Goal: Task Accomplishment & Management: Manage account settings

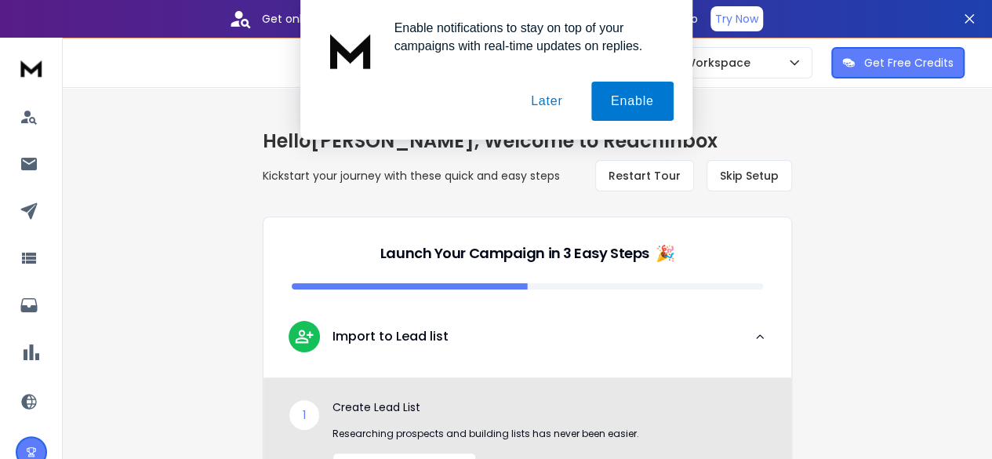
click at [543, 104] on button "Later" at bounding box center [546, 101] width 71 height 39
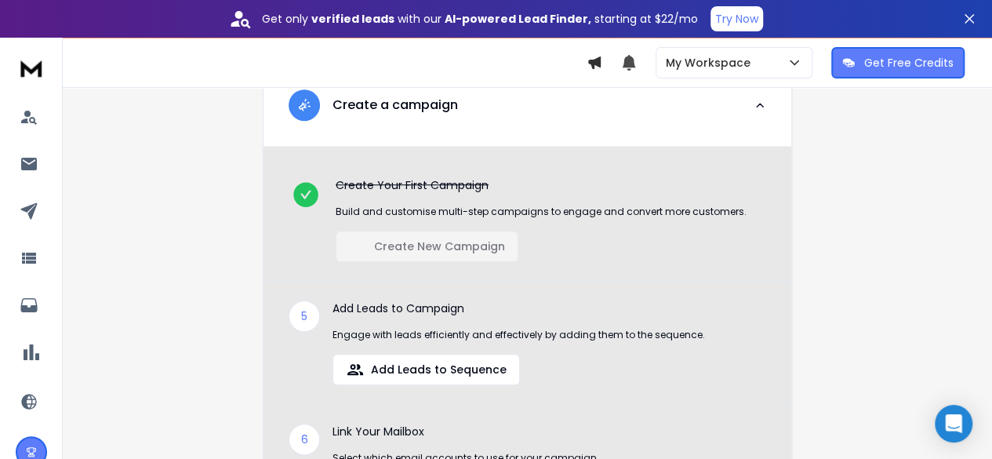
scroll to position [562, 0]
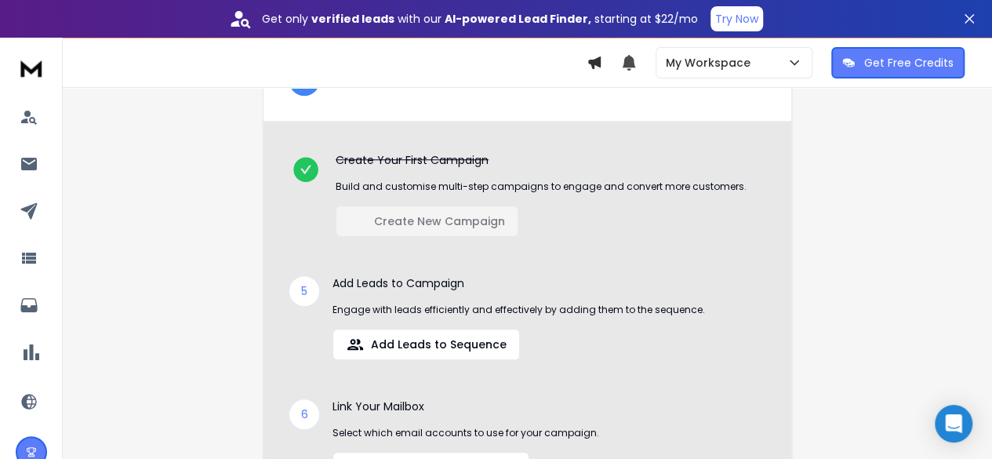
click at [977, 18] on div "Get only verified leads with our AI-powered Lead Finder, starting at $22/mo Try…" at bounding box center [496, 19] width 992 height 38
click at [964, 18] on icon at bounding box center [969, 19] width 14 height 14
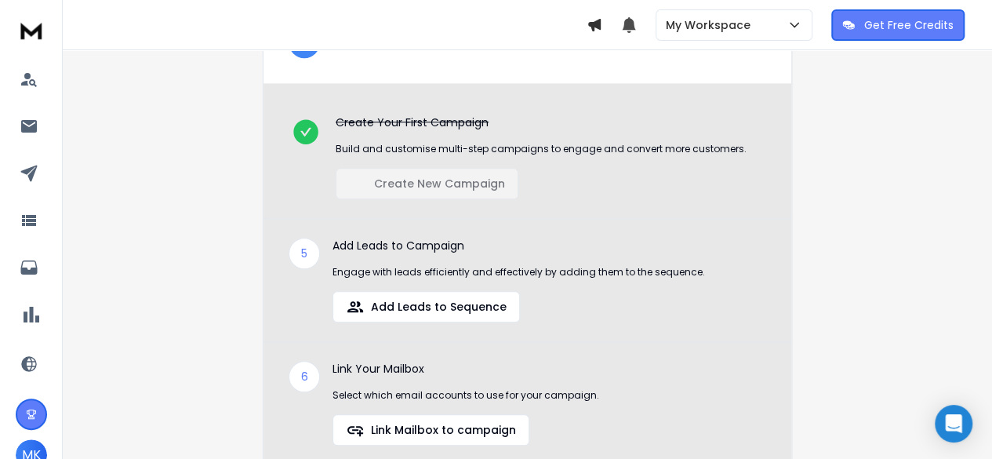
scroll to position [525, 0]
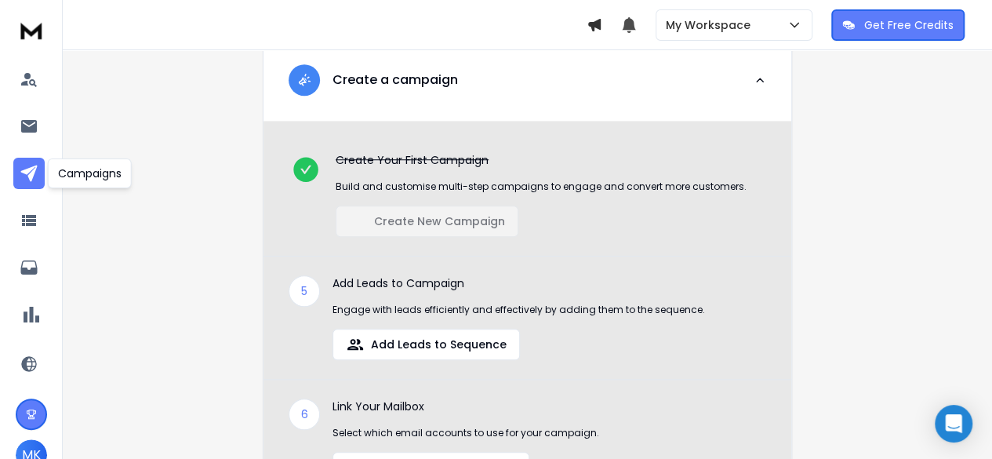
click at [31, 161] on link at bounding box center [28, 173] width 31 height 31
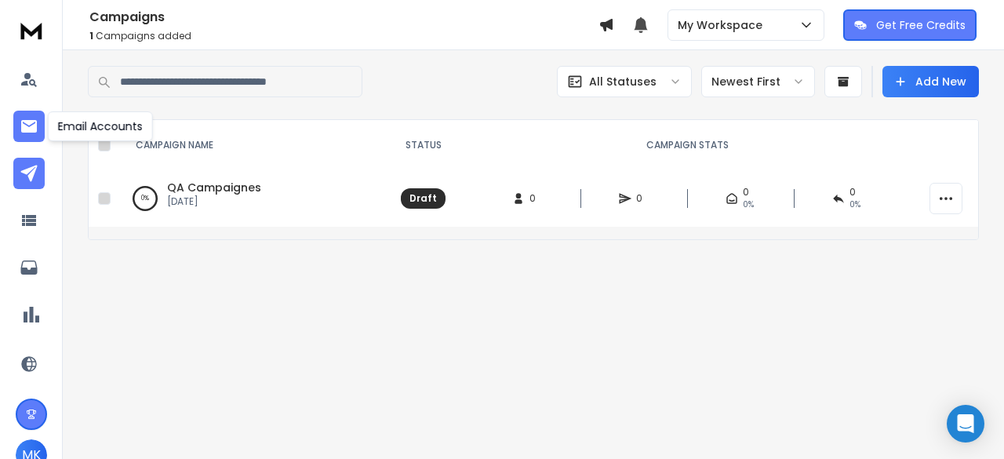
click at [34, 125] on icon at bounding box center [29, 126] width 16 height 13
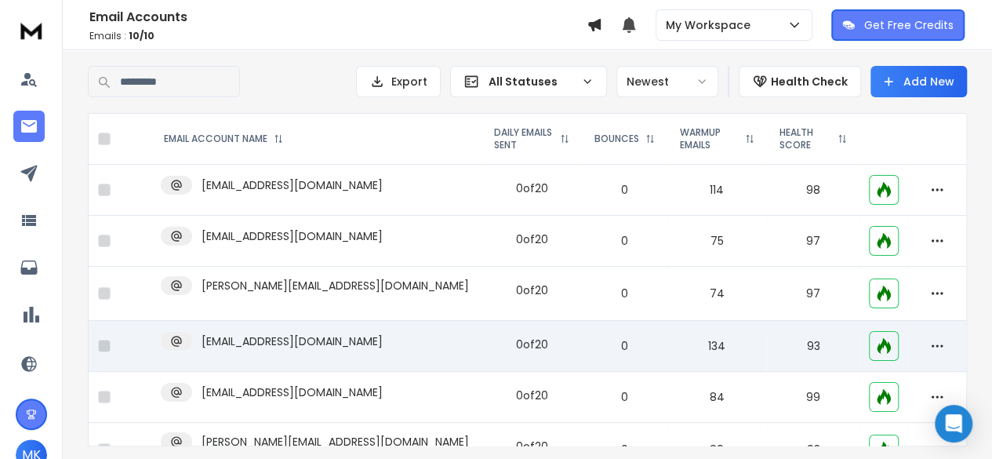
scroll to position [237, 0]
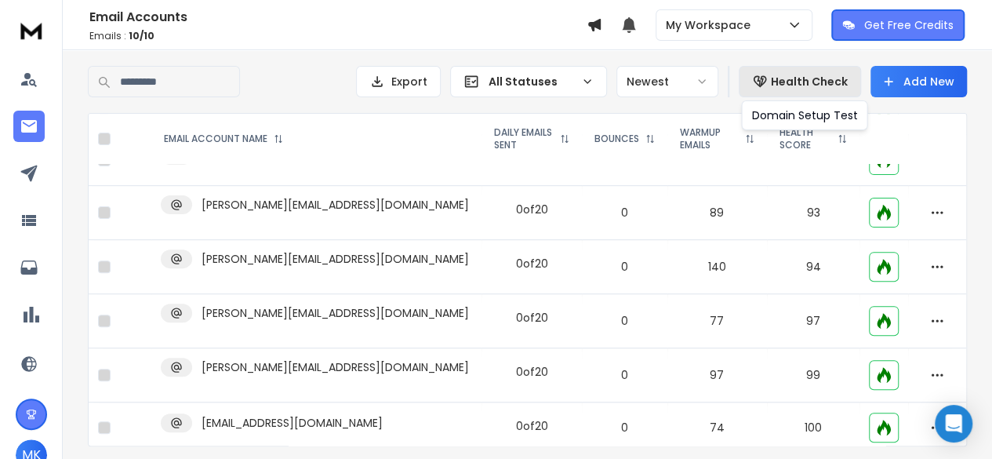
click at [794, 84] on p "Health Check" at bounding box center [809, 82] width 77 height 16
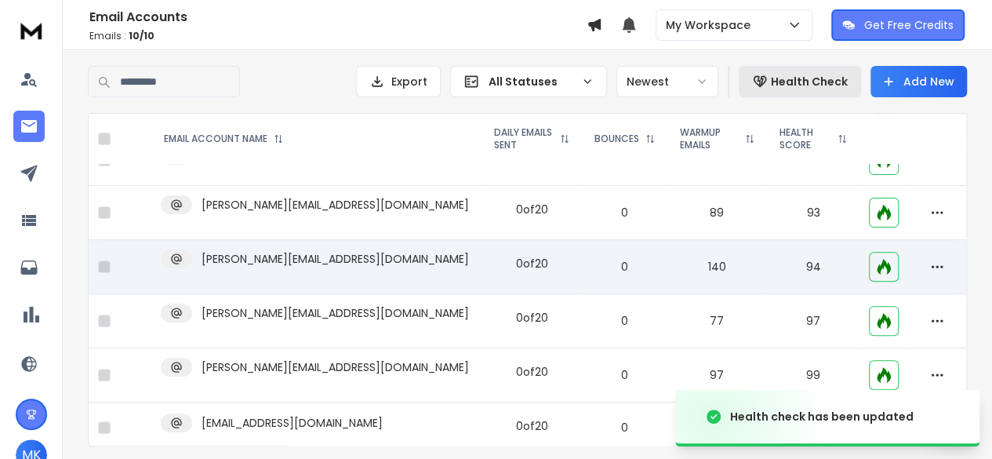
scroll to position [0, 0]
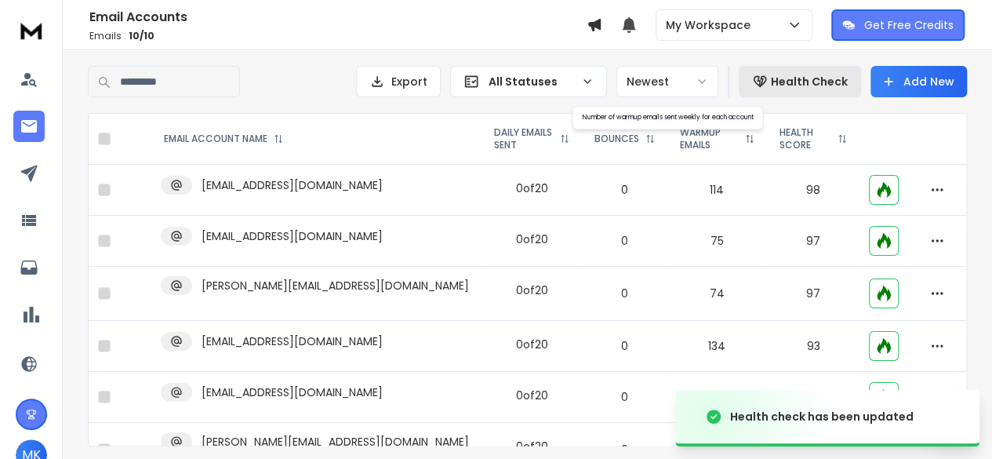
click at [637, 82] on button "Newest" at bounding box center [667, 81] width 102 height 31
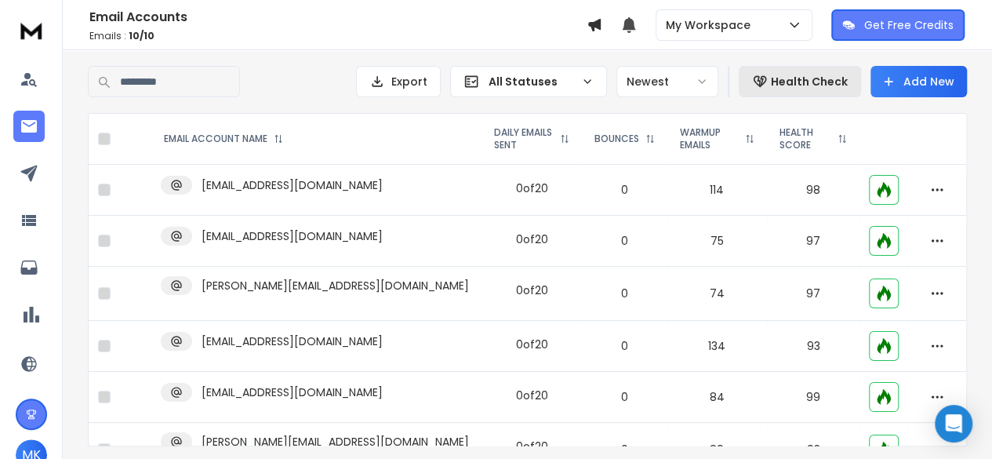
click at [565, 81] on p "All Statuses" at bounding box center [532, 82] width 86 height 16
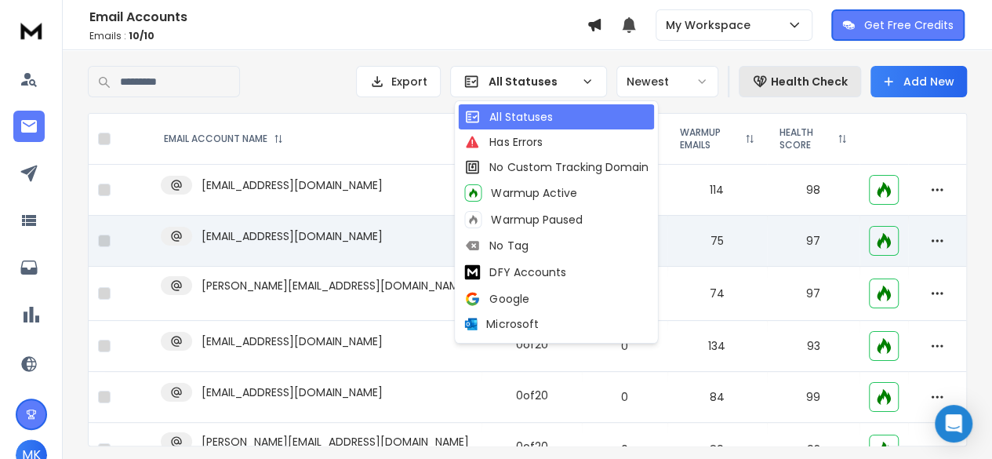
click at [815, 237] on td "97" at bounding box center [813, 241] width 93 height 51
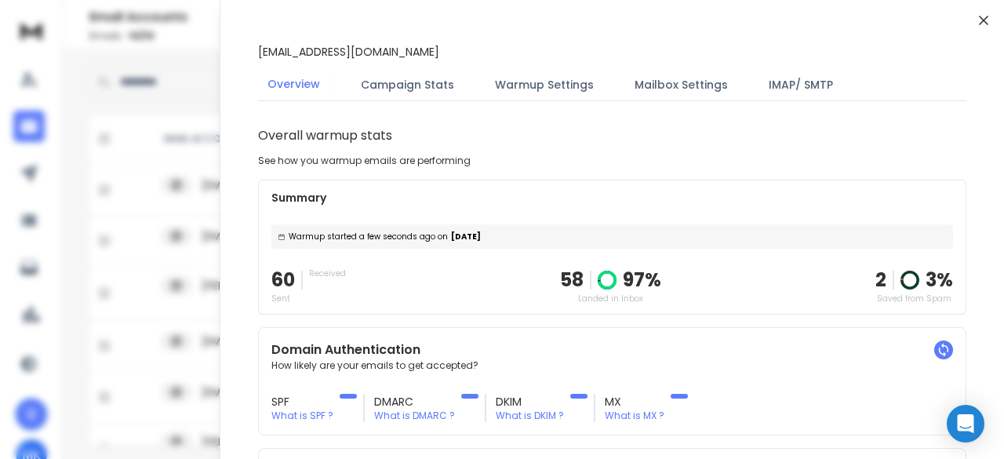
click at [979, 15] on icon "button" at bounding box center [983, 21] width 16 height 16
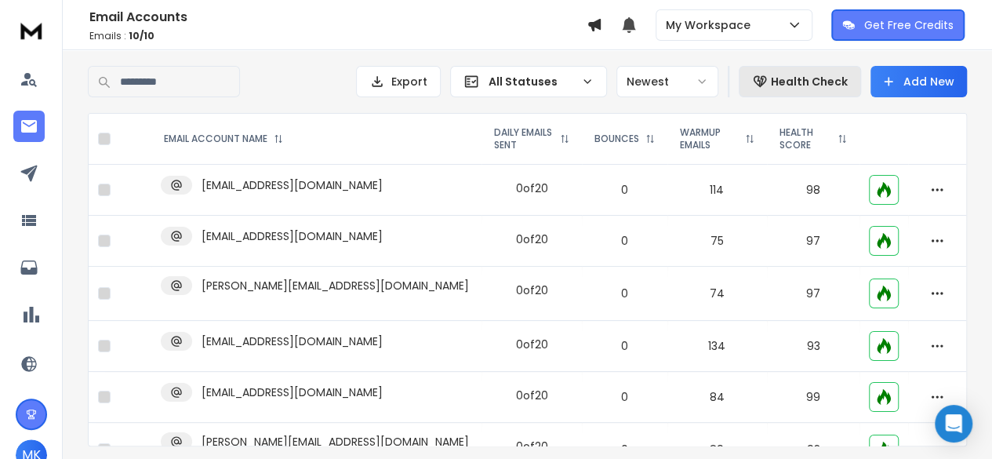
click at [21, 153] on div at bounding box center [31, 225] width 36 height 322
click at [27, 172] on icon at bounding box center [28, 173] width 16 height 16
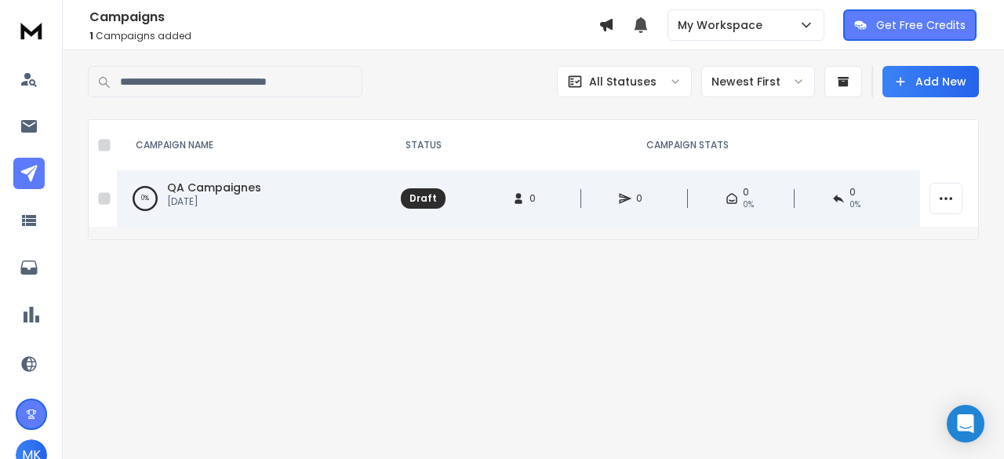
click at [412, 188] on div "Draft" at bounding box center [423, 198] width 45 height 20
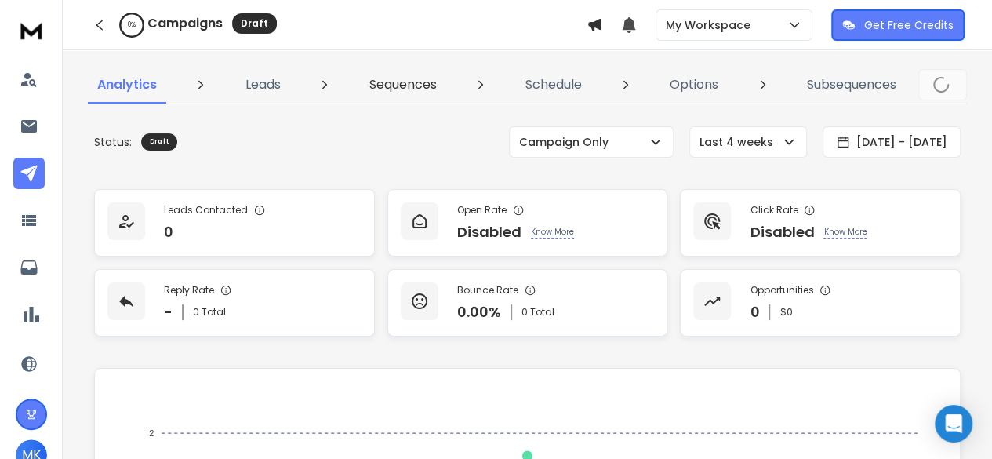
click at [407, 73] on link "Sequences" at bounding box center [403, 85] width 86 height 38
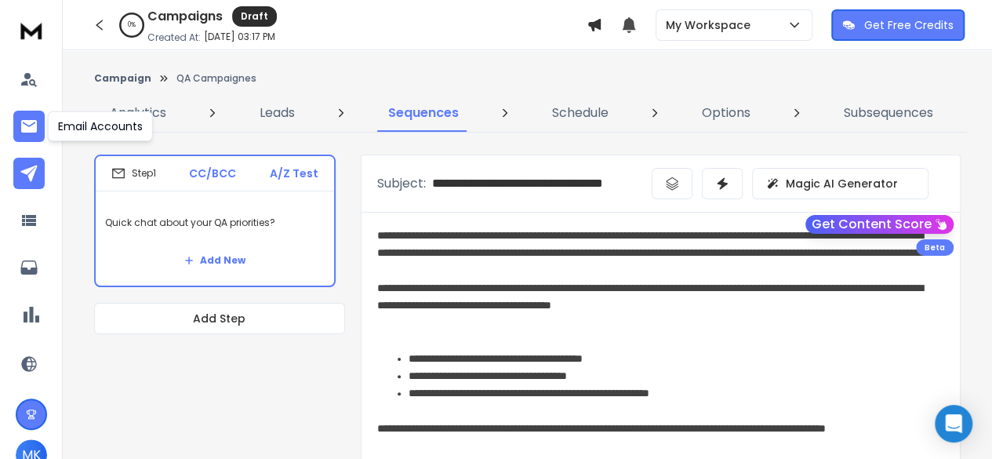
click at [13, 124] on link at bounding box center [28, 126] width 31 height 31
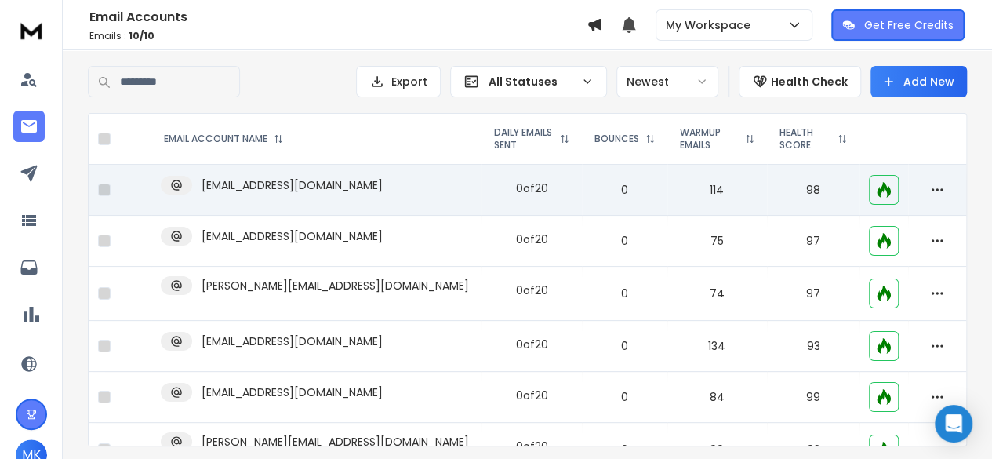
click at [342, 179] on p "[EMAIL_ADDRESS][DOMAIN_NAME]" at bounding box center [292, 185] width 181 height 16
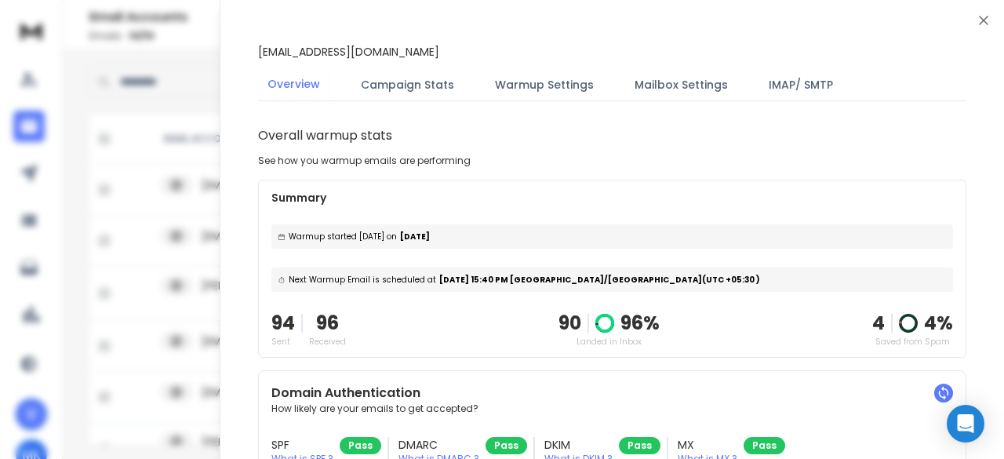
click at [676, 78] on button "Mailbox Settings" at bounding box center [681, 84] width 112 height 35
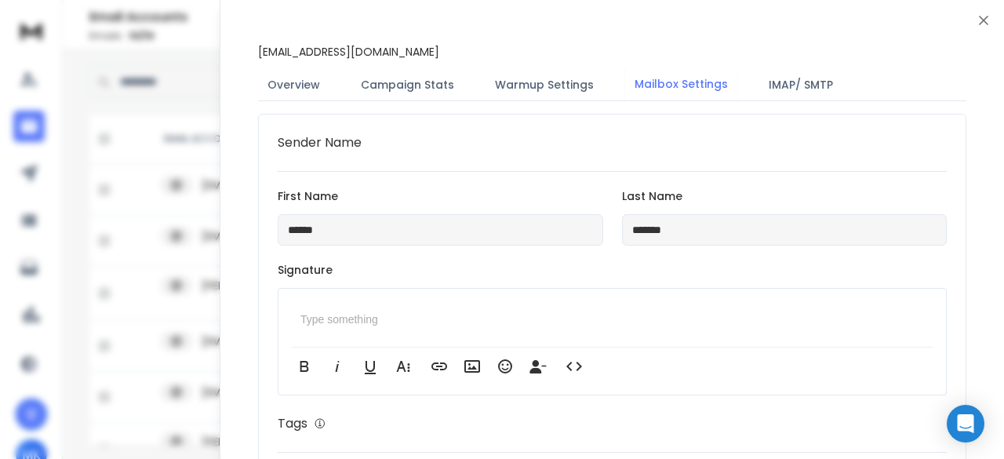
click at [781, 71] on button "IMAP/ SMTP" at bounding box center [800, 84] width 83 height 35
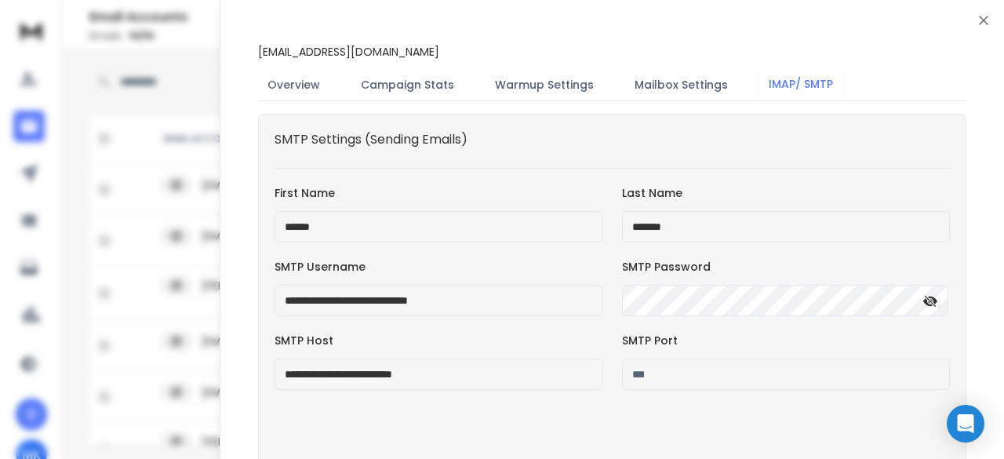
click at [672, 81] on button "Mailbox Settings" at bounding box center [681, 84] width 112 height 35
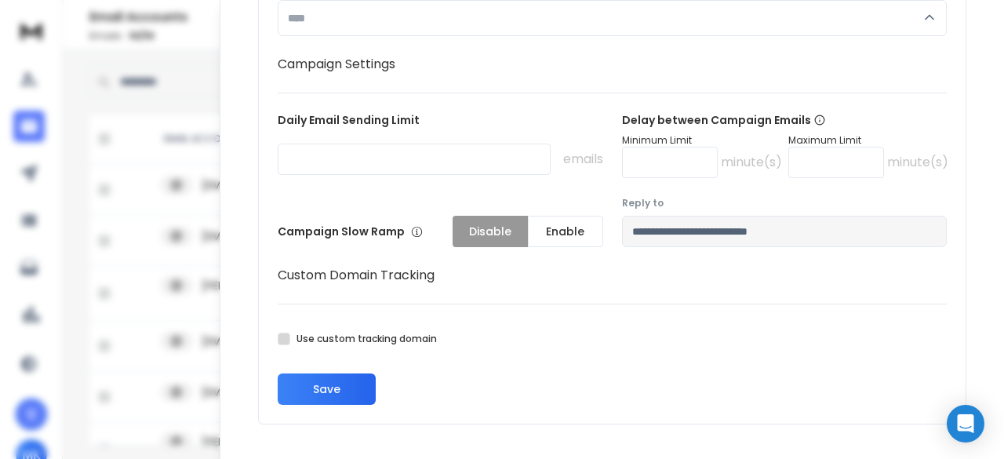
scroll to position [479, 0]
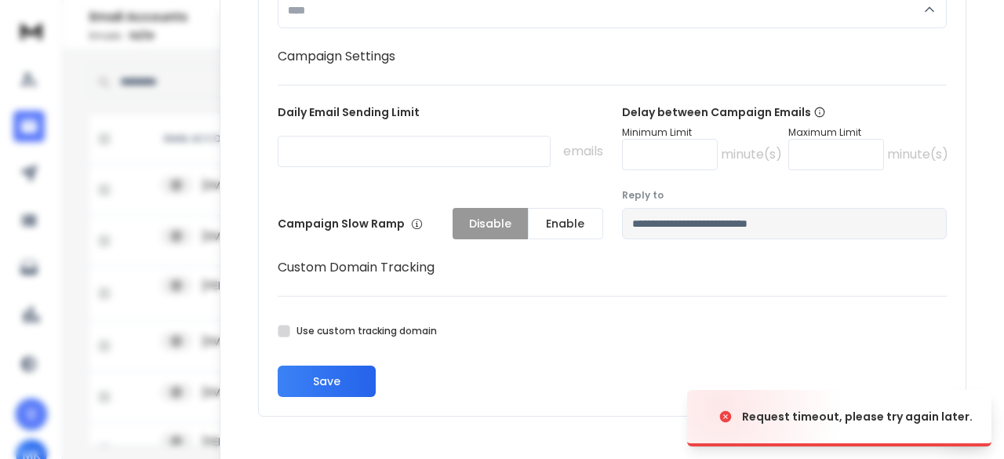
click at [286, 332] on button "Reply to" at bounding box center [284, 331] width 13 height 13
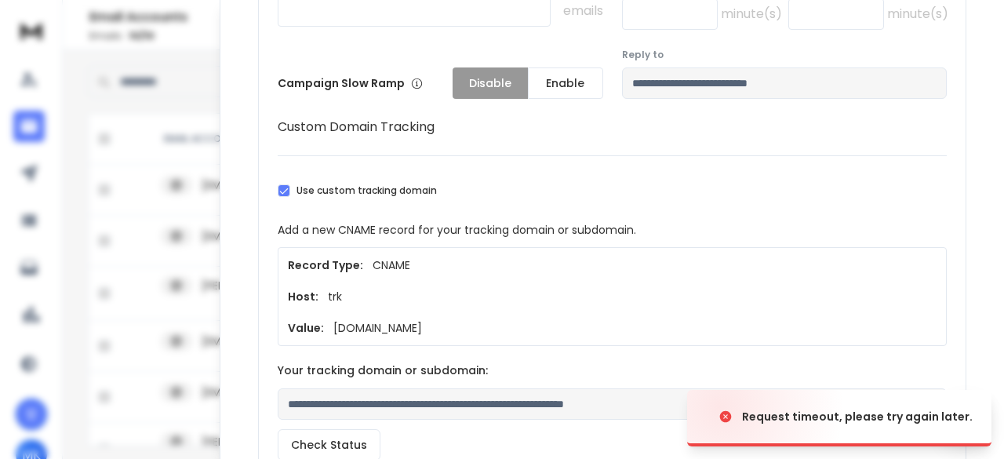
scroll to position [732, 0]
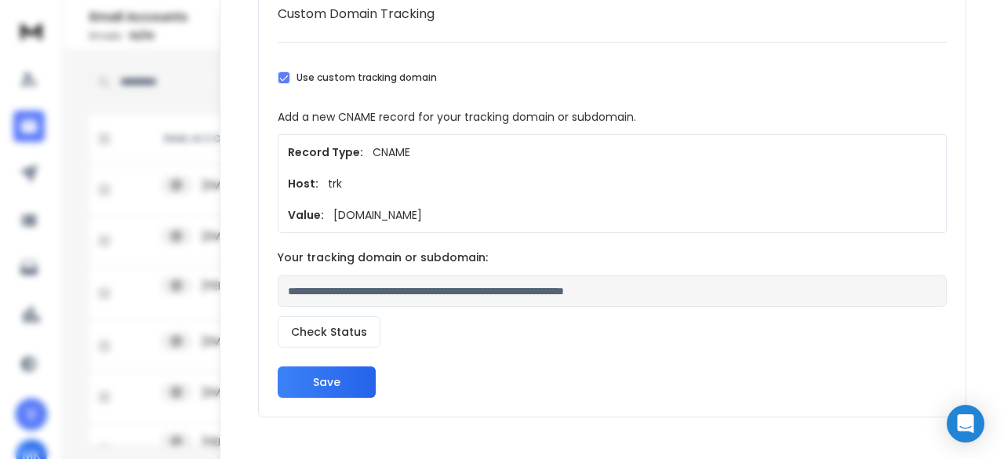
click at [337, 377] on button "Save" at bounding box center [327, 381] width 98 height 31
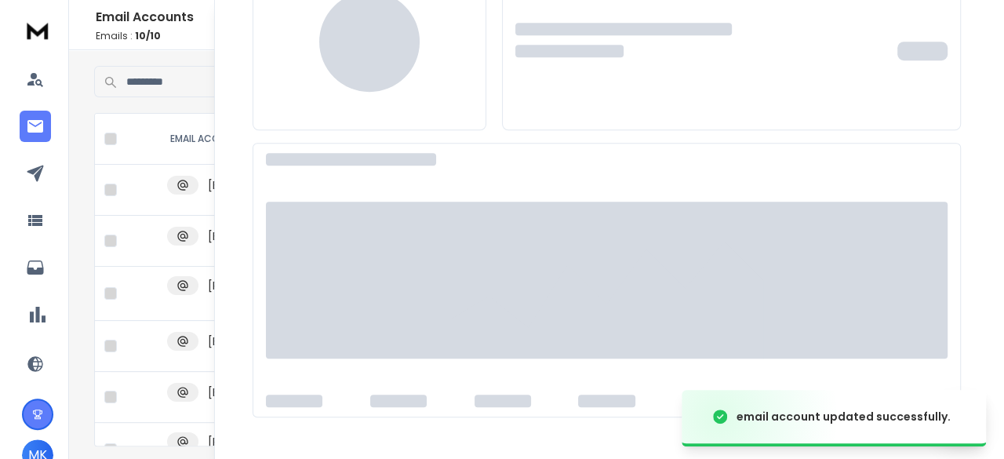
scroll to position [0, 0]
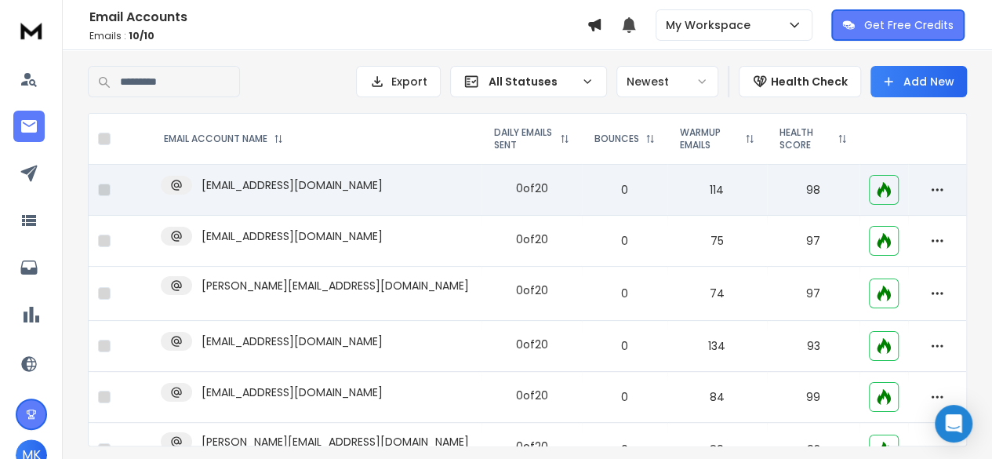
click at [315, 179] on p "[EMAIL_ADDRESS][DOMAIN_NAME]" at bounding box center [292, 185] width 181 height 16
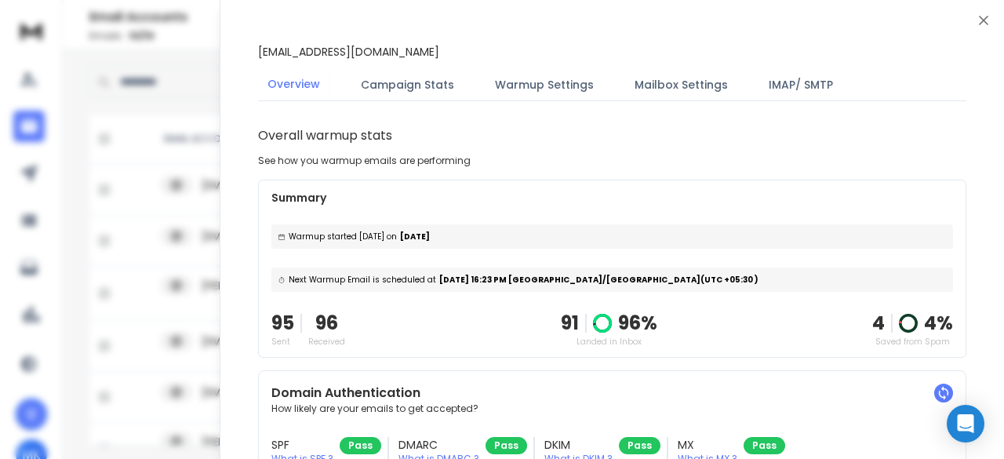
click at [663, 80] on button "Mailbox Settings" at bounding box center [681, 84] width 112 height 35
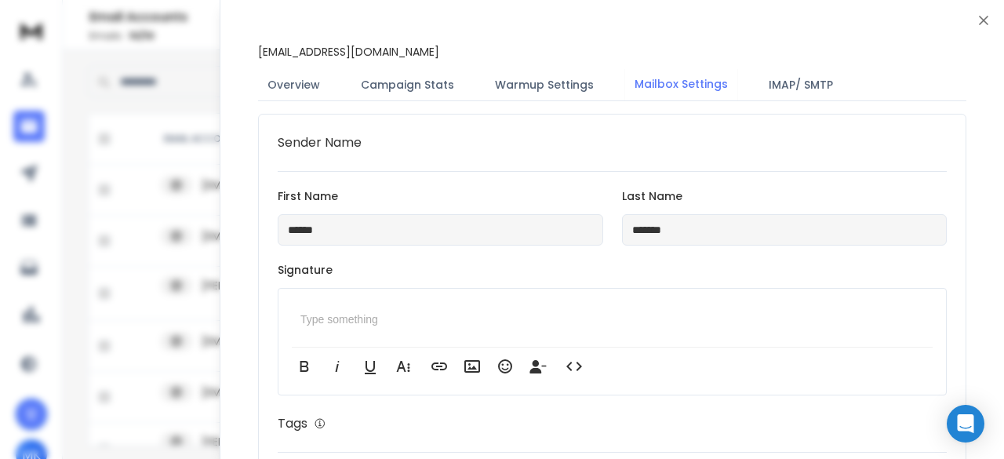
click at [806, 84] on button "IMAP/ SMTP" at bounding box center [800, 84] width 83 height 35
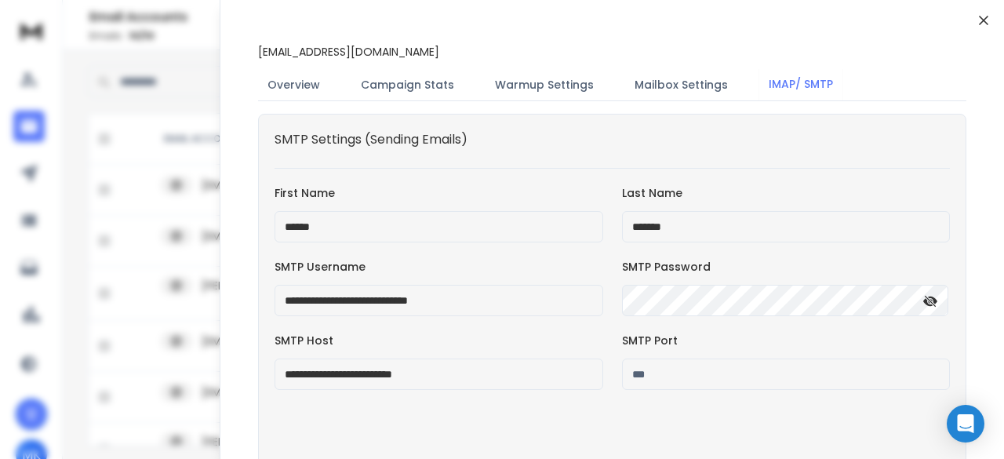
click at [979, 20] on icon "button" at bounding box center [983, 20] width 8 height 8
